Goal: Task Accomplishment & Management: Manage account settings

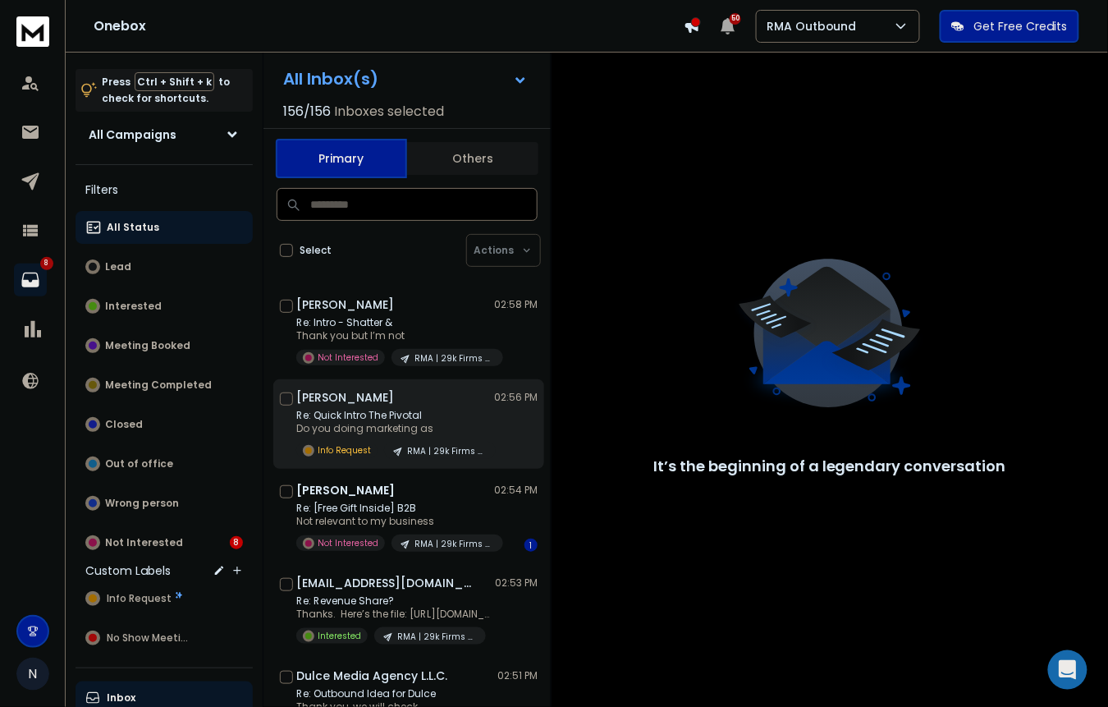
click at [463, 428] on p "Do you doing marketing as" at bounding box center [394, 428] width 197 height 13
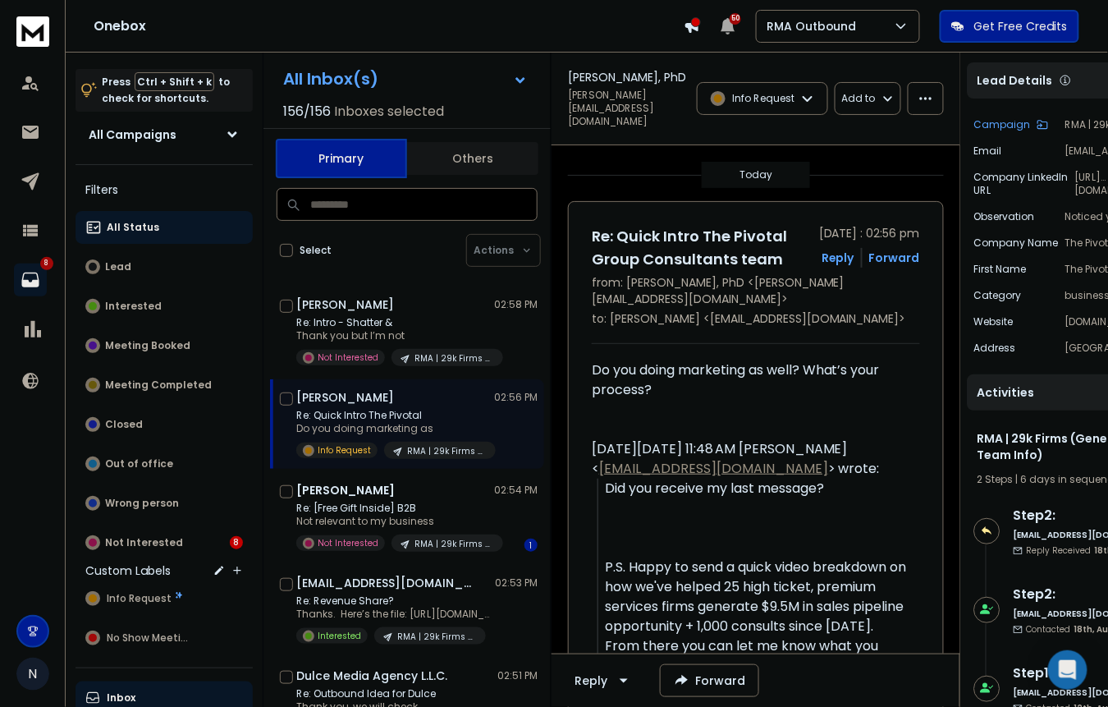
click at [415, 208] on input at bounding box center [407, 204] width 261 height 33
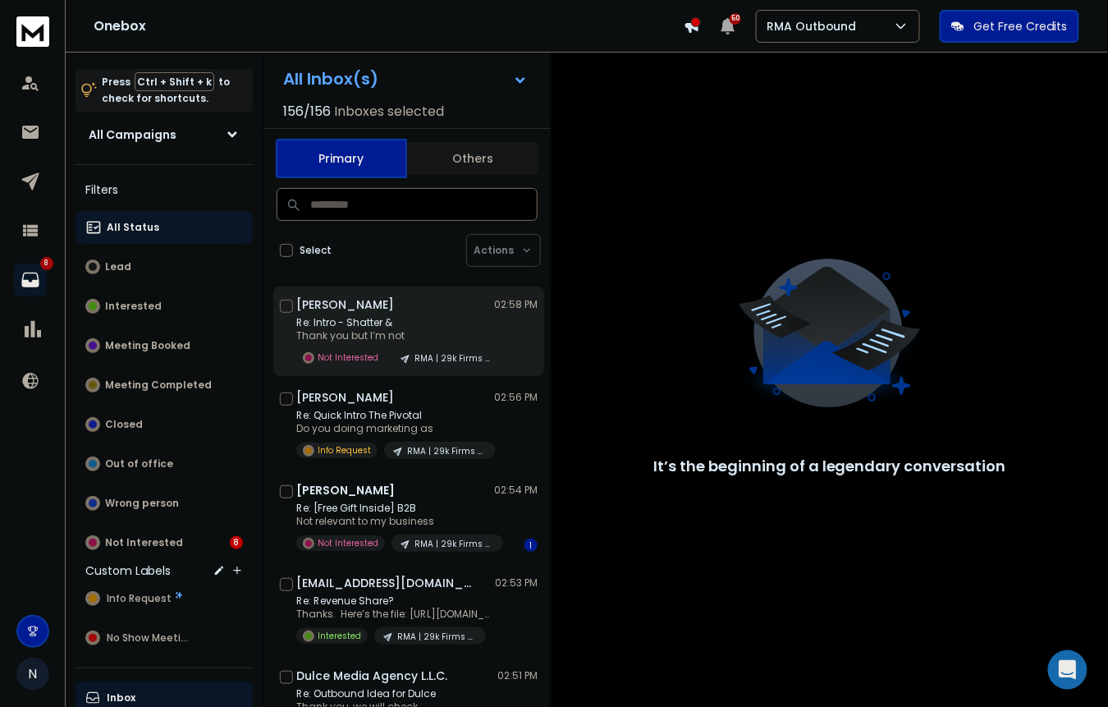
click at [493, 322] on div "Re: Intro - Shatter & Thank you but I’m not Not Interested RMA | 29k Firms (Gen…" at bounding box center [399, 341] width 207 height 50
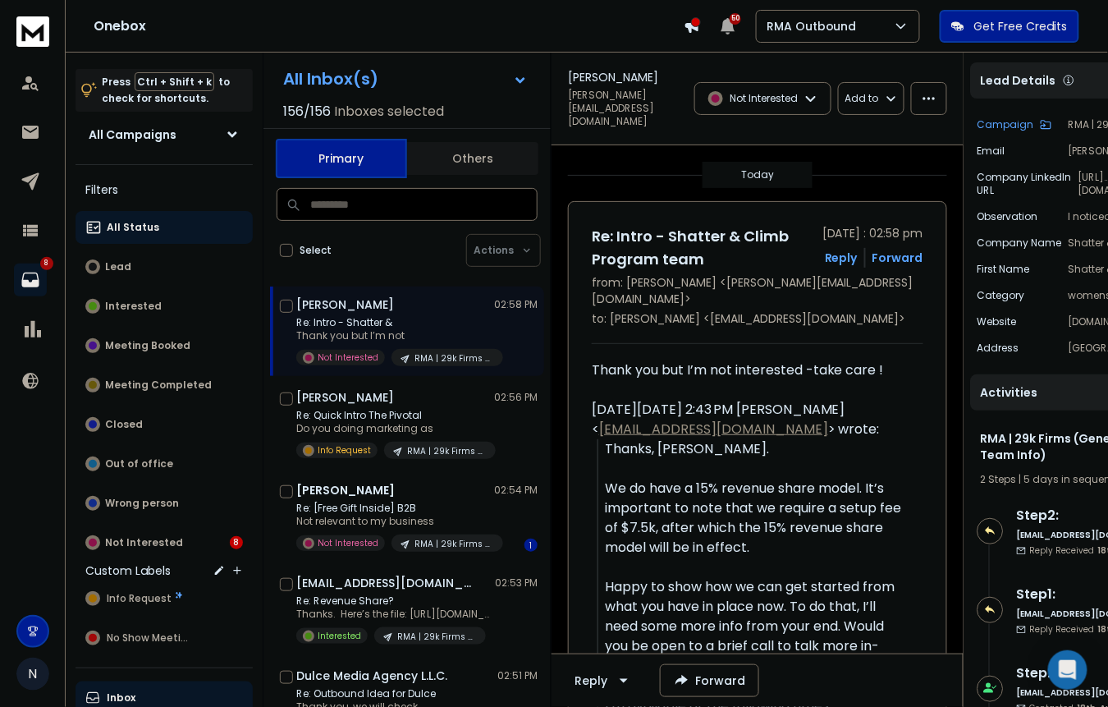
click at [674, 360] on div "Thank you but I’m not interested -take care !" at bounding box center [751, 370] width 318 height 20
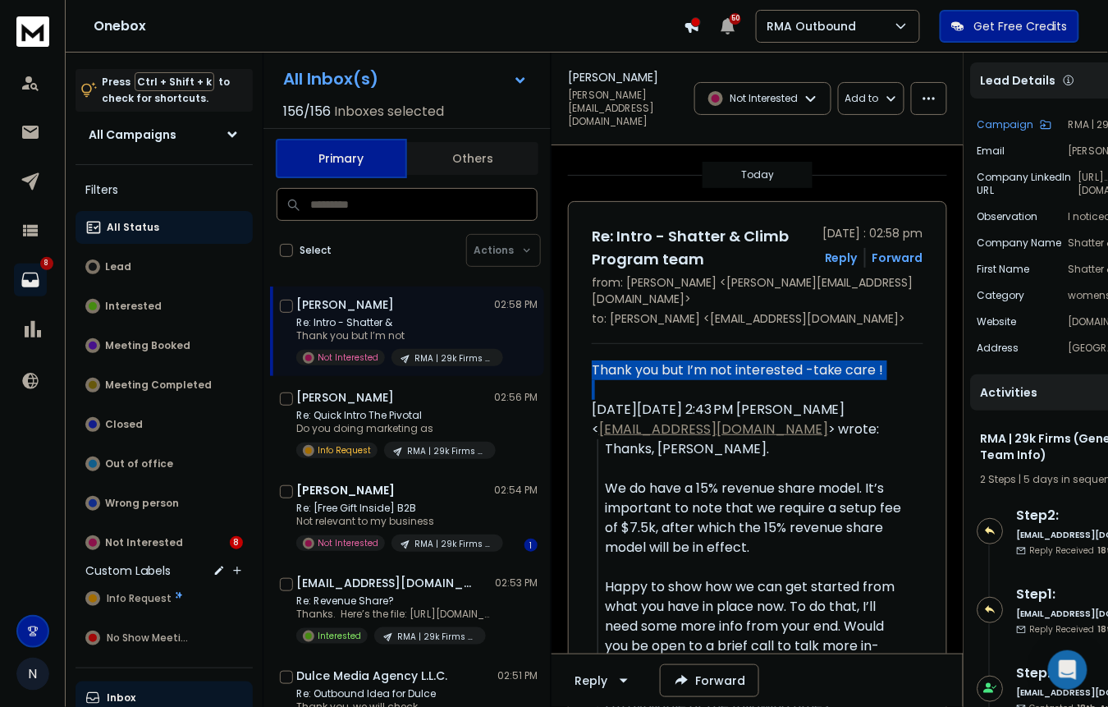
click at [743, 360] on div "Thank you but I’m not interested -take care !" at bounding box center [751, 370] width 318 height 20
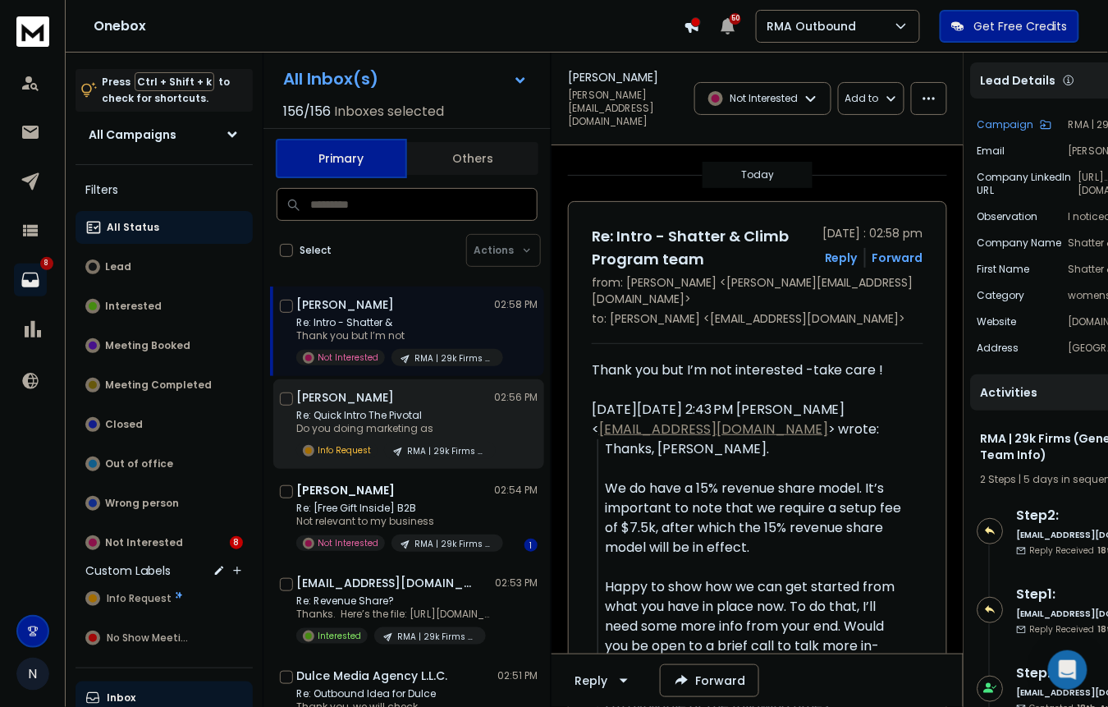
click at [478, 437] on div "Re: Quick Intro The Pivotal Do you doing marketing as Info Request RMA | 29k Fi…" at bounding box center [395, 434] width 199 height 50
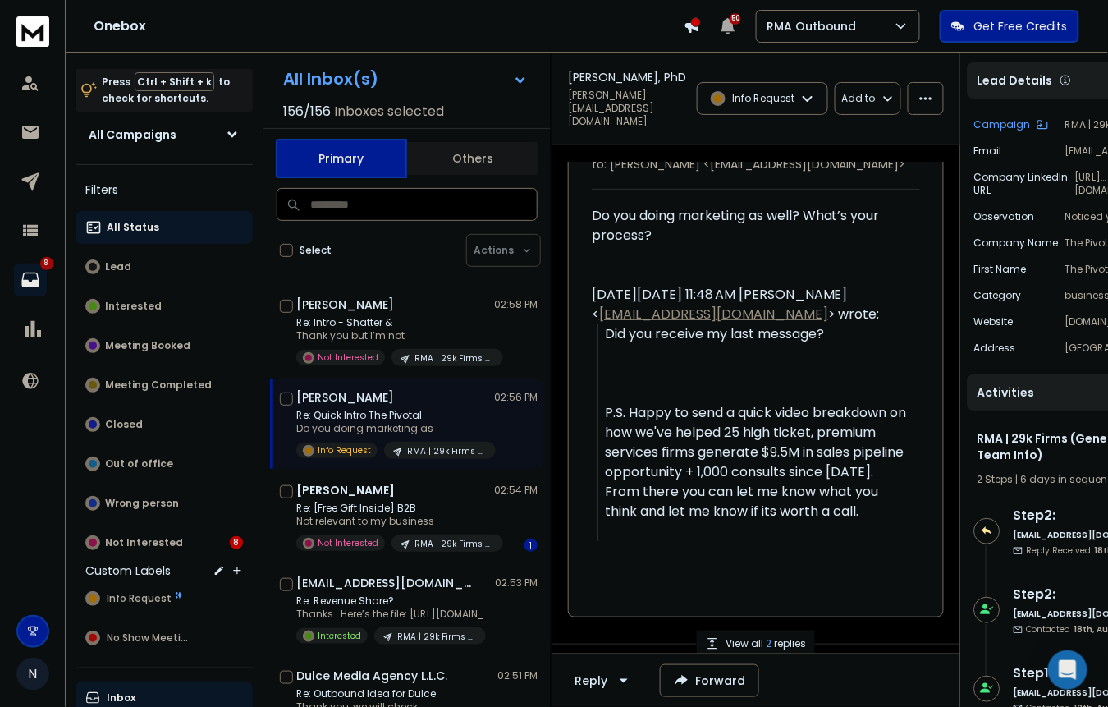
scroll to position [16, 0]
